Goal: Check status: Check status

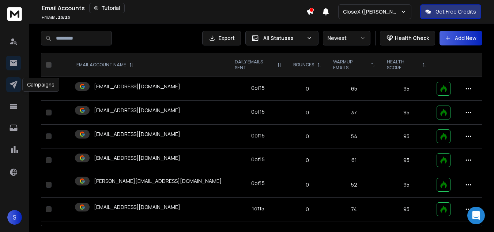
click at [14, 90] on link at bounding box center [13, 84] width 15 height 15
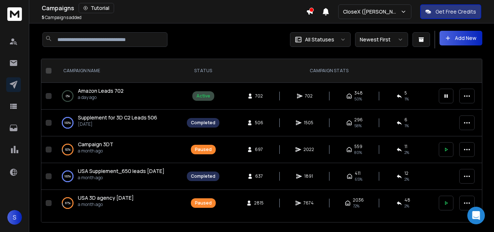
click at [172, 97] on div "0 % Amazon Leads 702 a day ago" at bounding box center [118, 96] width 113 height 18
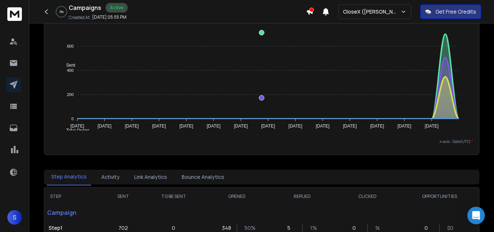
scroll to position [269, 0]
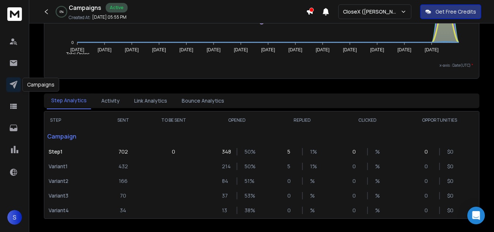
click at [19, 84] on link at bounding box center [13, 84] width 15 height 15
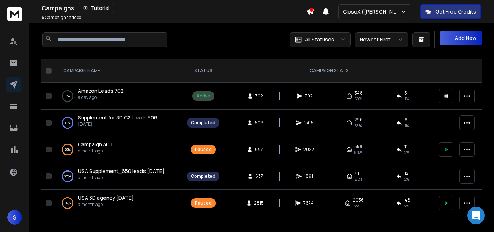
click at [166, 95] on div "0 % Amazon Leads 702 a day ago" at bounding box center [118, 96] width 113 height 18
